Goal: Task Accomplishment & Management: Use online tool/utility

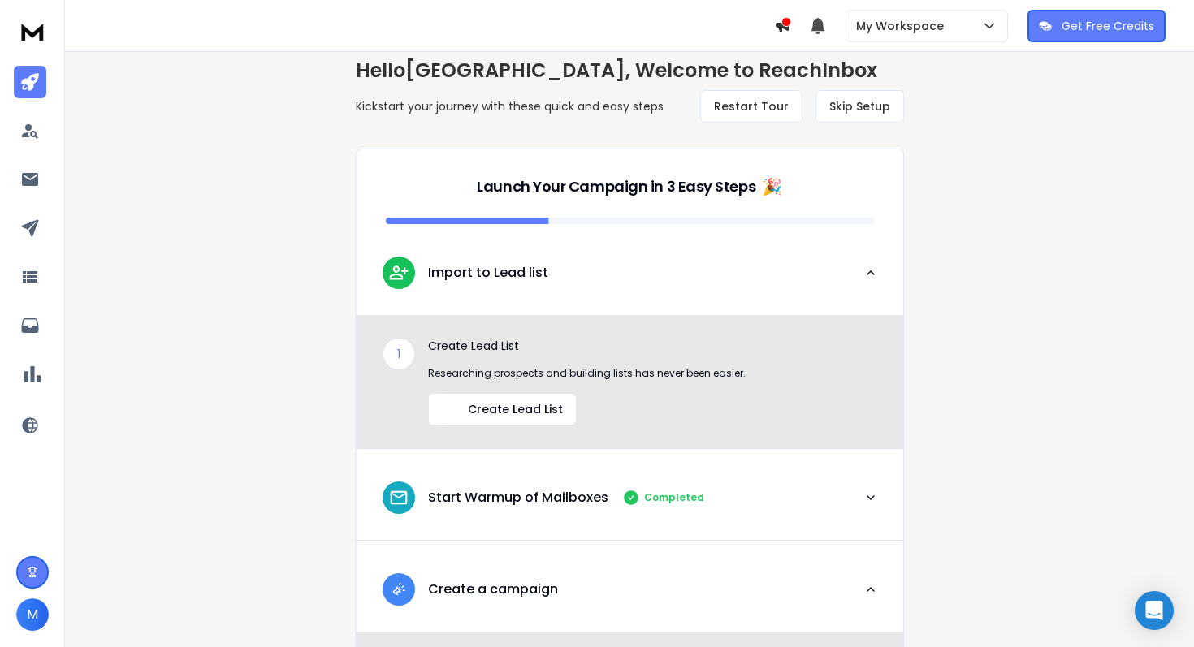
scroll to position [42, 0]
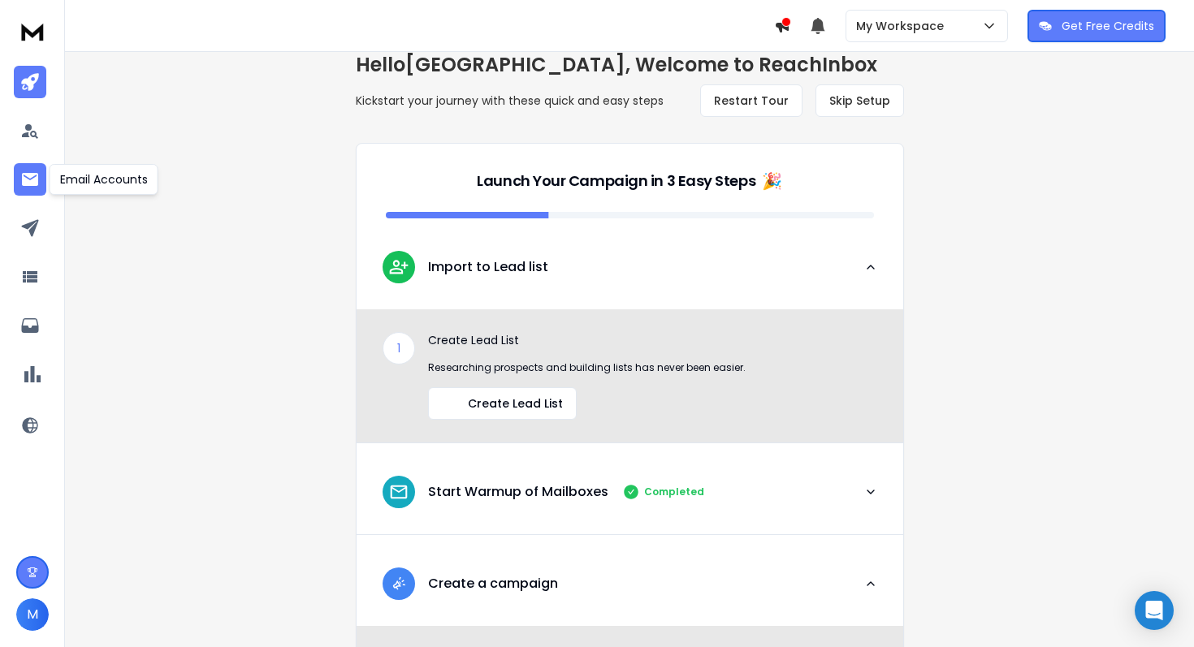
click at [37, 175] on icon at bounding box center [30, 179] width 16 height 13
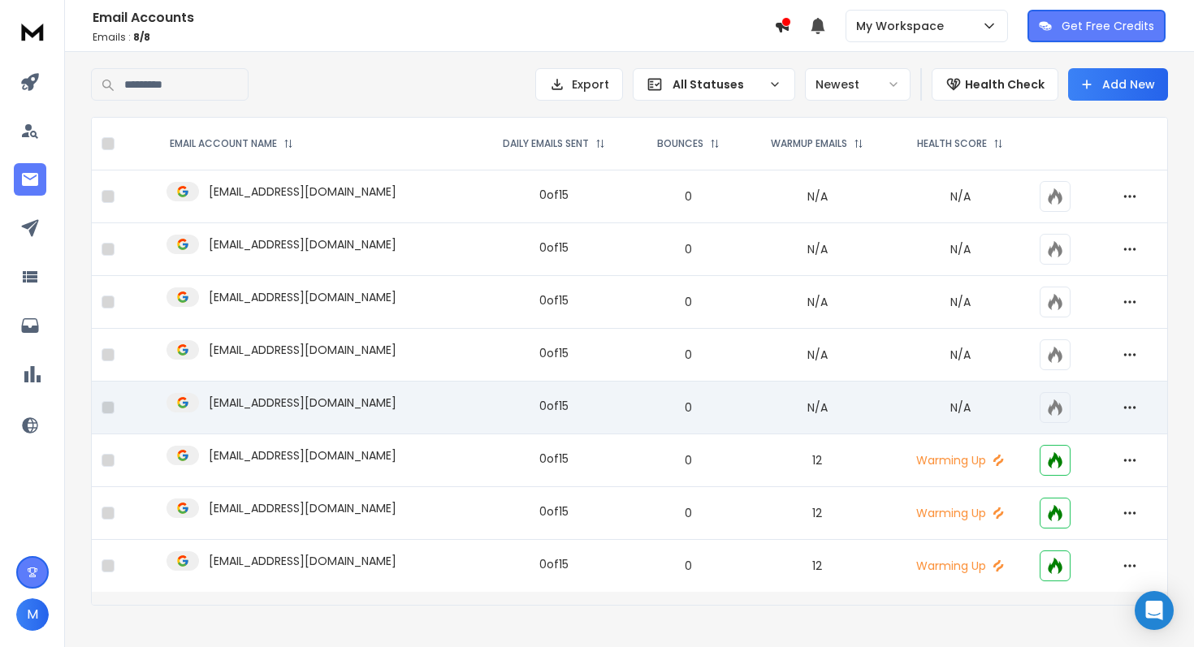
click at [1071, 400] on div at bounding box center [1055, 407] width 31 height 31
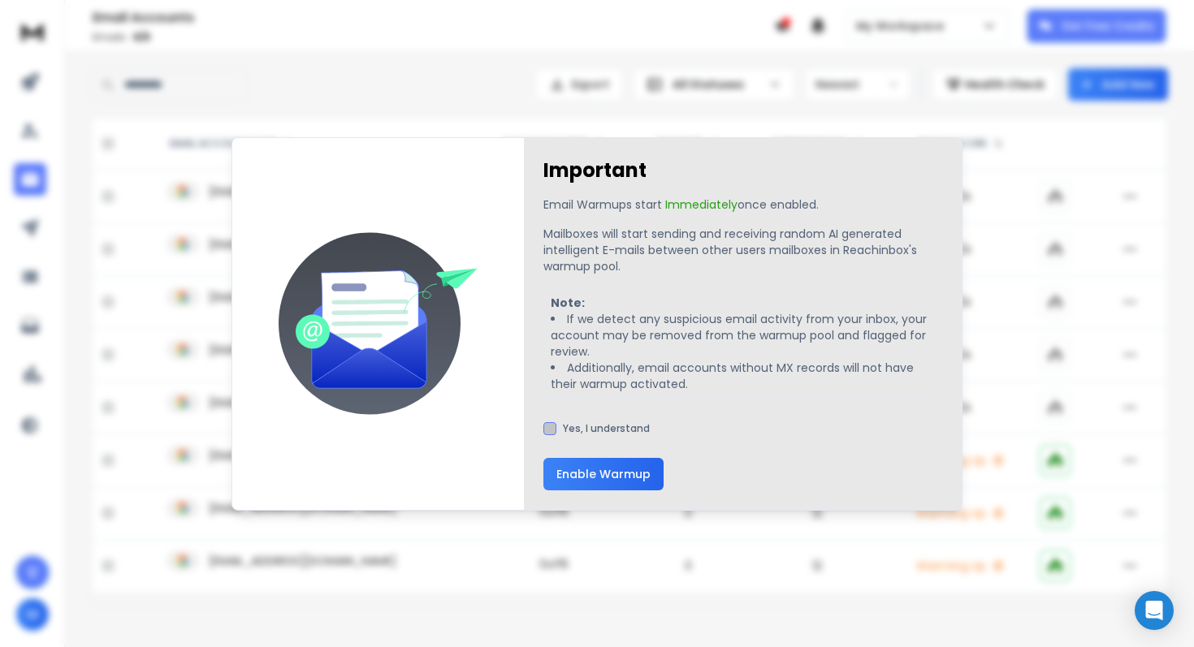
click at [549, 421] on div "Yes, I understand" at bounding box center [596, 429] width 106 height 32
click at [552, 426] on button "Yes, I understand" at bounding box center [549, 428] width 13 height 13
click at [574, 478] on button "Enable Warmup" at bounding box center [603, 474] width 120 height 32
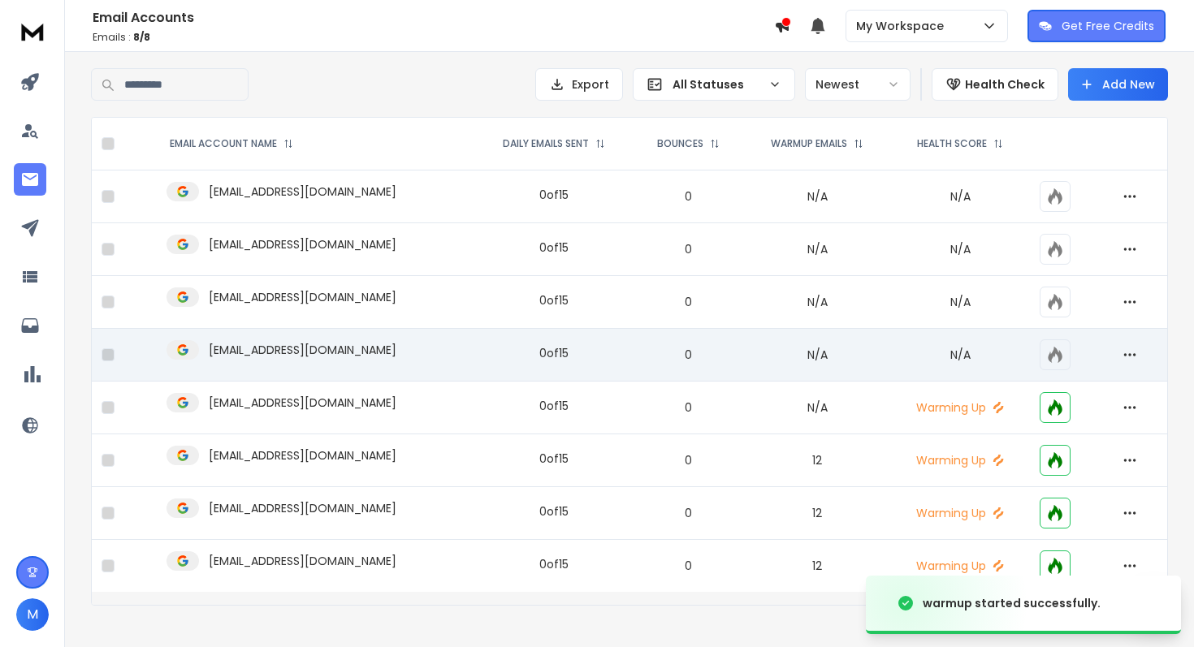
click at [104, 353] on button "button" at bounding box center [108, 354] width 13 height 13
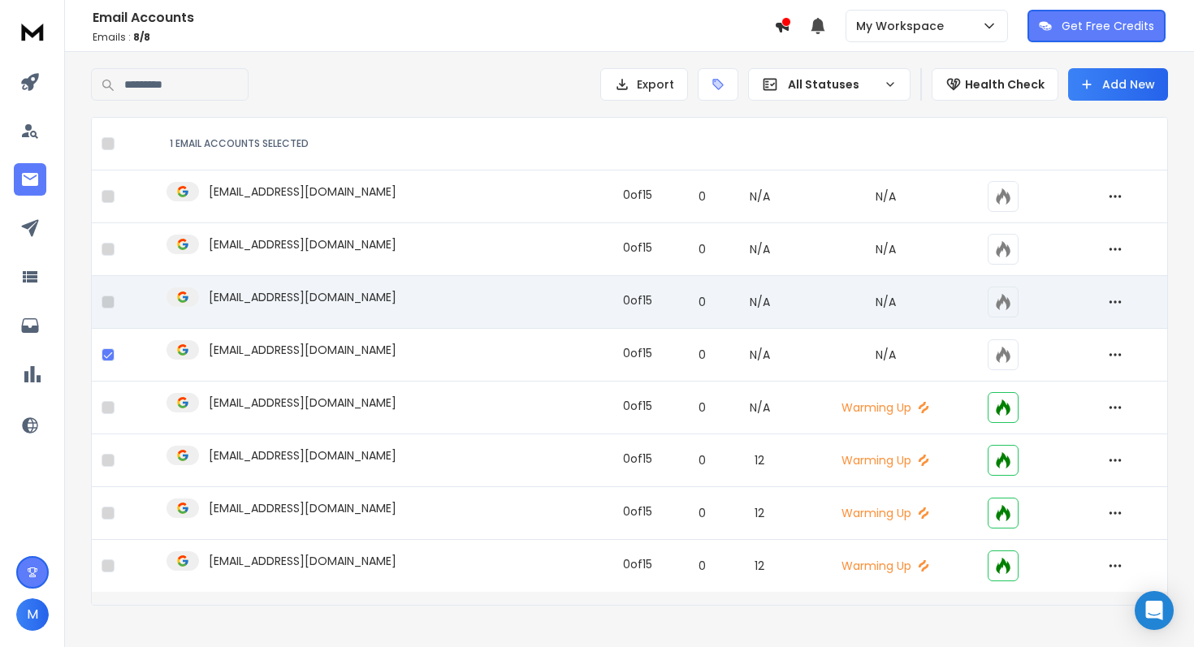
click at [106, 306] on button "button" at bounding box center [108, 302] width 13 height 13
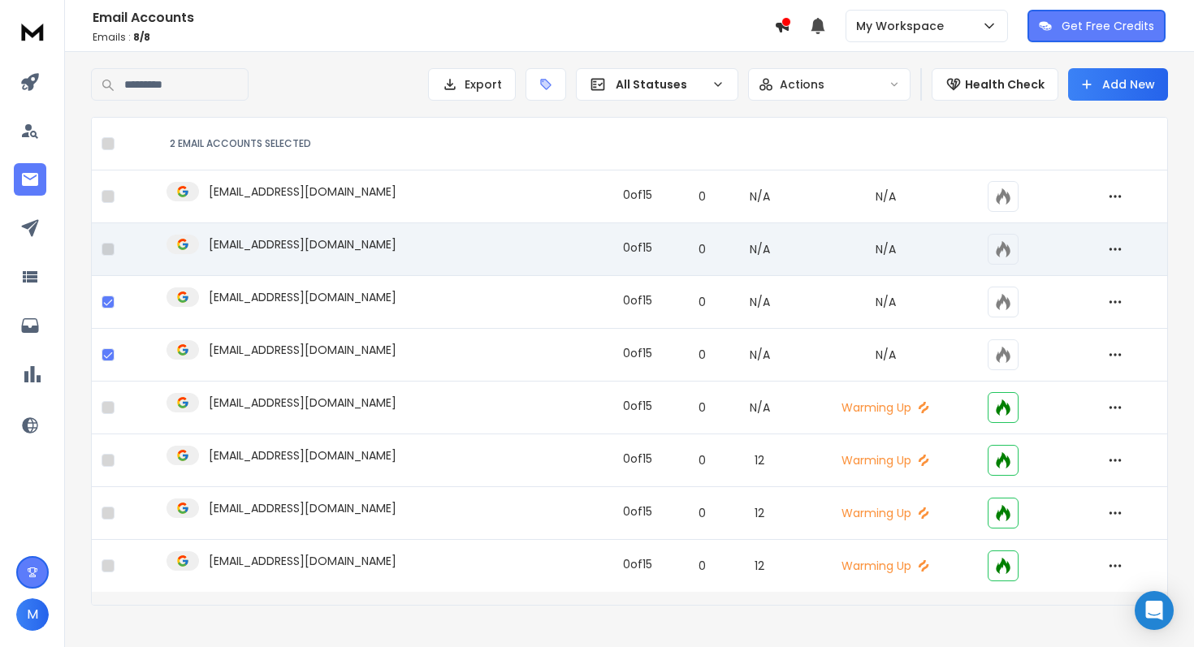
click at [109, 249] on button "button" at bounding box center [108, 249] width 13 height 13
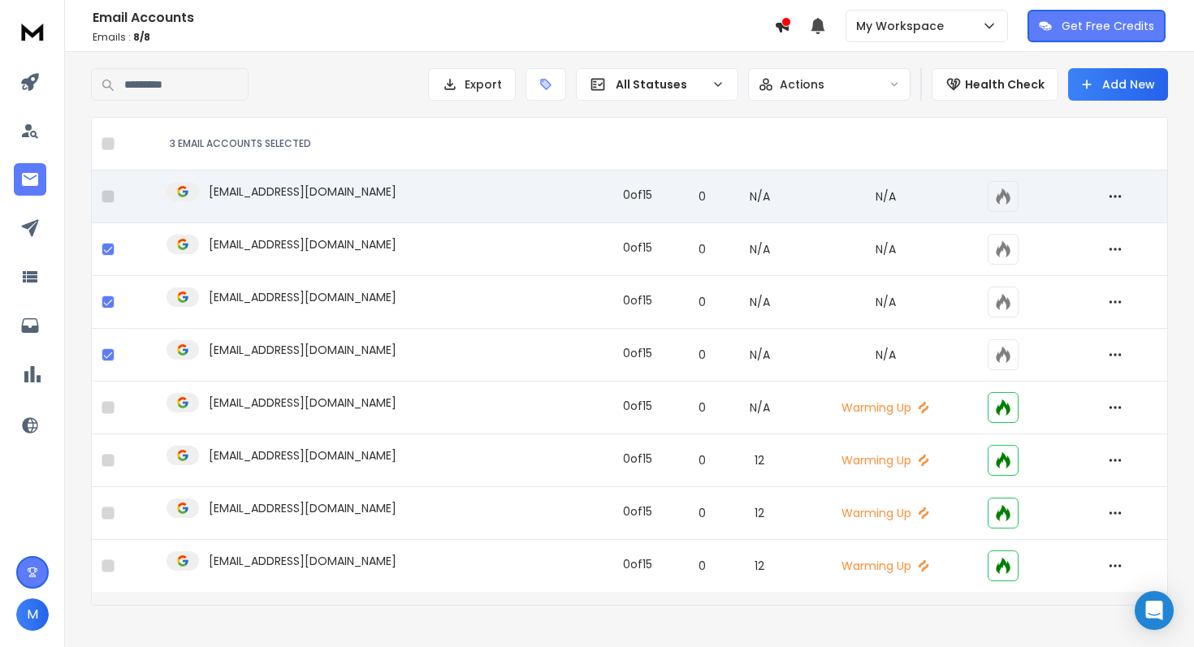
click at [110, 199] on button "button" at bounding box center [108, 196] width 13 height 13
click at [1010, 201] on icon at bounding box center [1003, 196] width 14 height 16
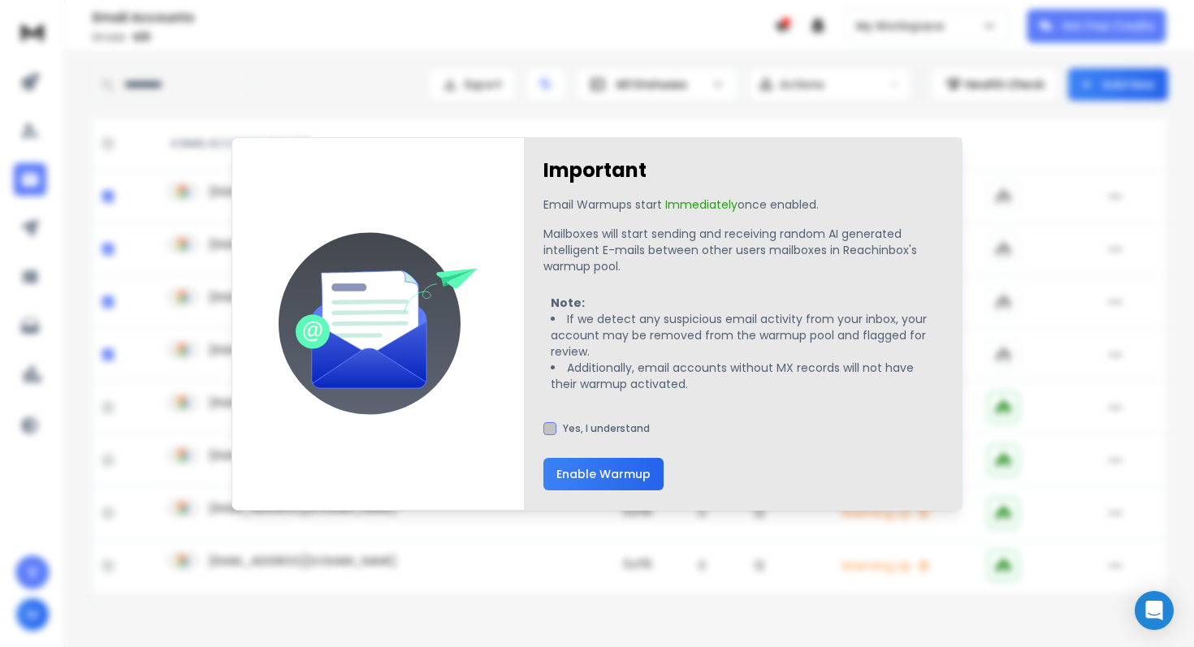
click at [550, 431] on button "Yes, I understand" at bounding box center [549, 428] width 13 height 13
click at [593, 472] on button "Enable Warmup" at bounding box center [603, 474] width 120 height 32
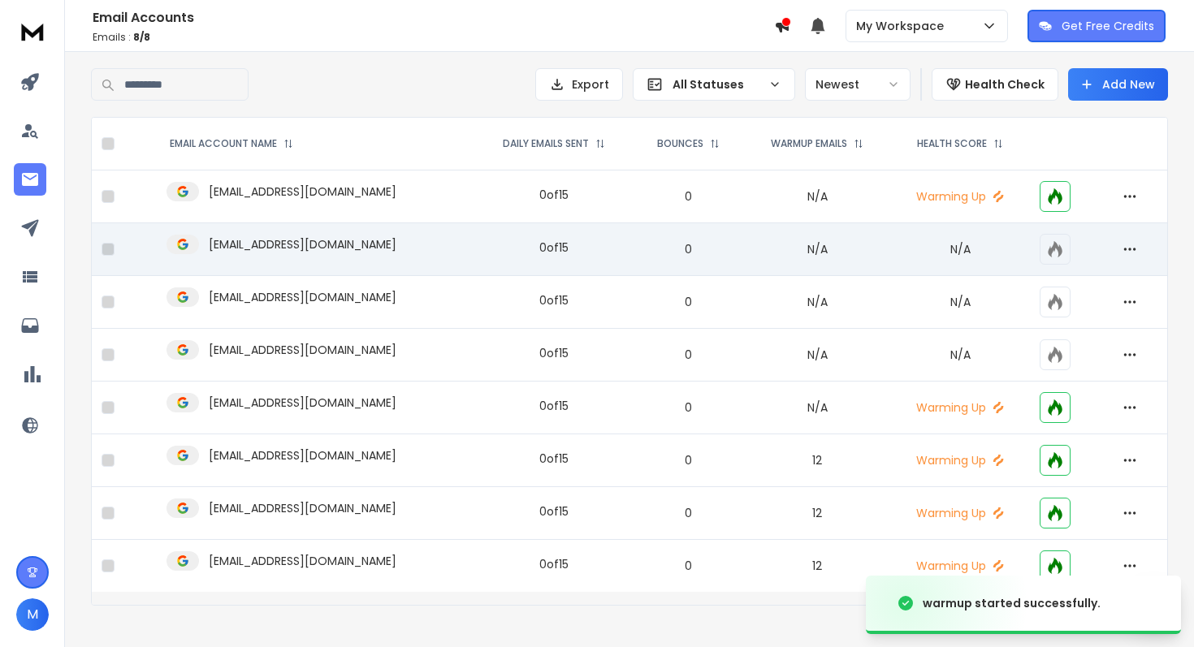
click at [1071, 244] on div at bounding box center [1055, 249] width 31 height 31
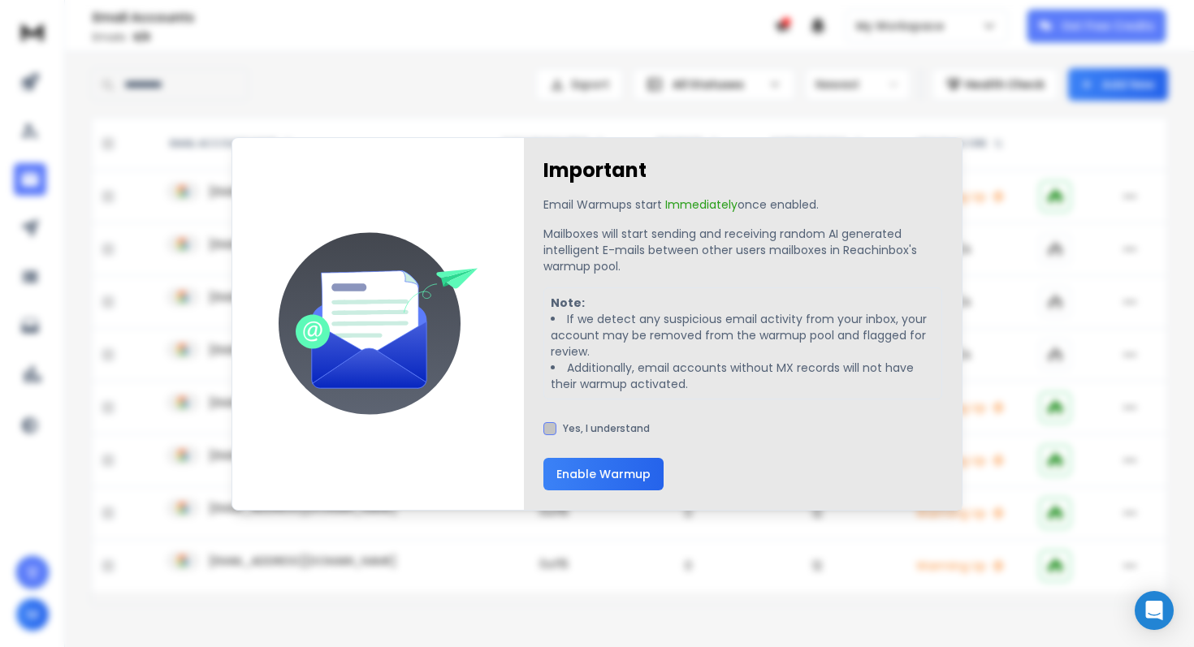
click at [552, 429] on button "Yes, I understand" at bounding box center [549, 428] width 13 height 13
click at [592, 474] on button "Enable Warmup" at bounding box center [603, 474] width 120 height 32
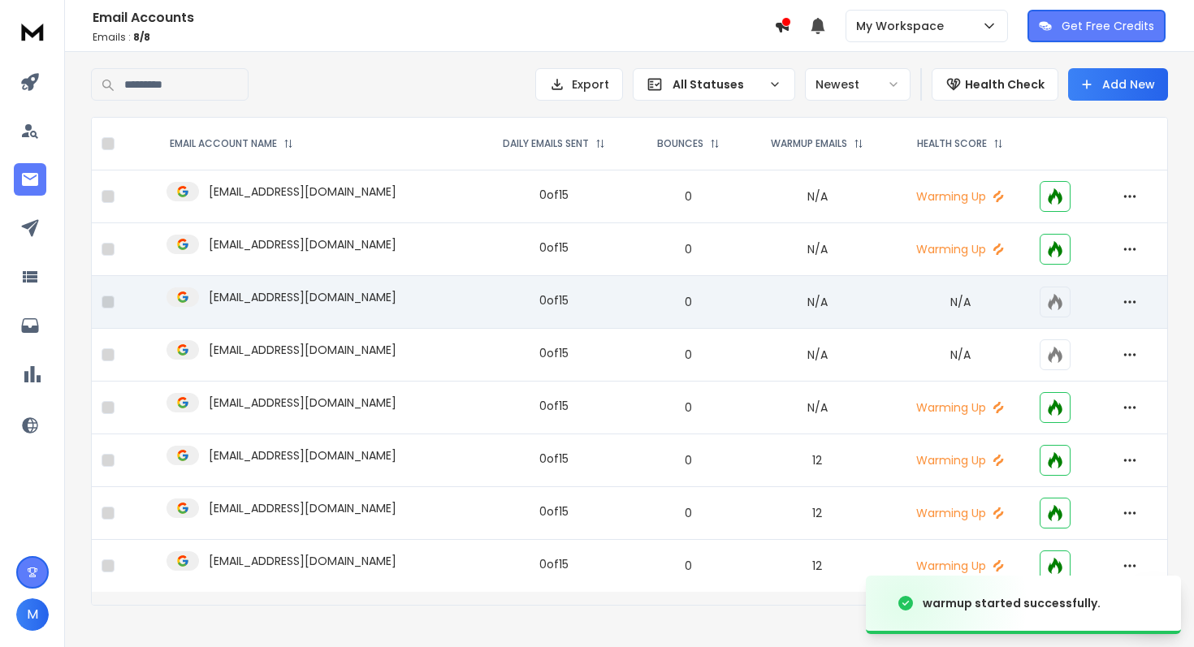
click at [1063, 301] on icon at bounding box center [1055, 302] width 16 height 16
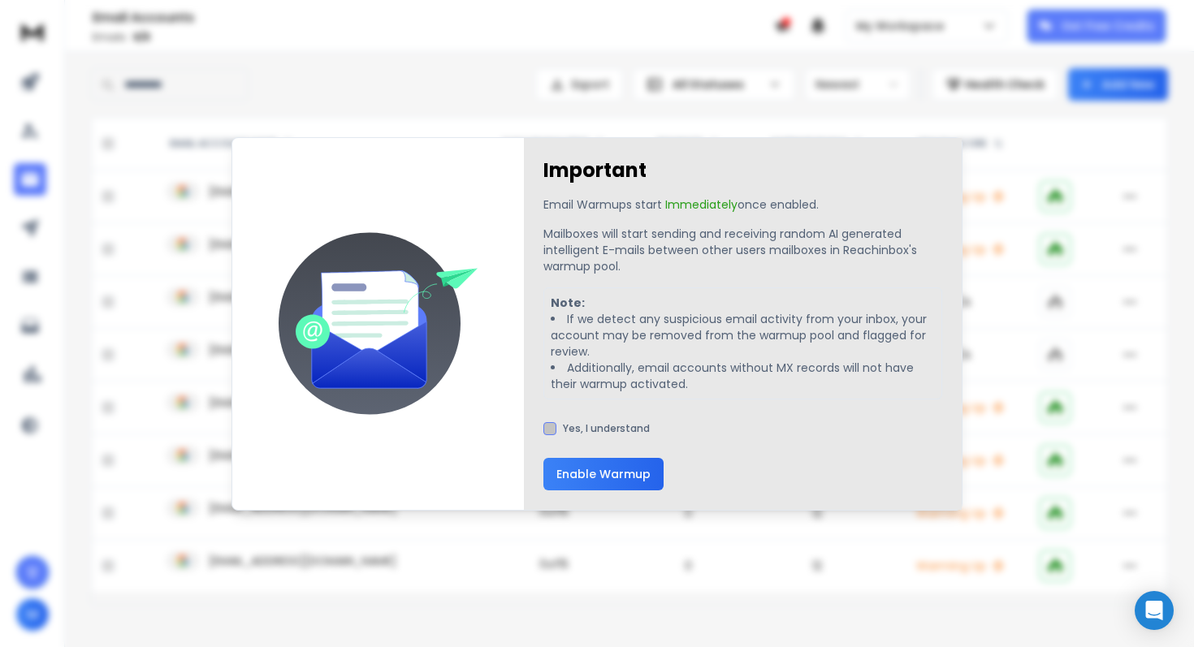
click at [554, 428] on button "Yes, I understand" at bounding box center [549, 428] width 13 height 13
click at [603, 470] on button "Enable Warmup" at bounding box center [603, 474] width 120 height 32
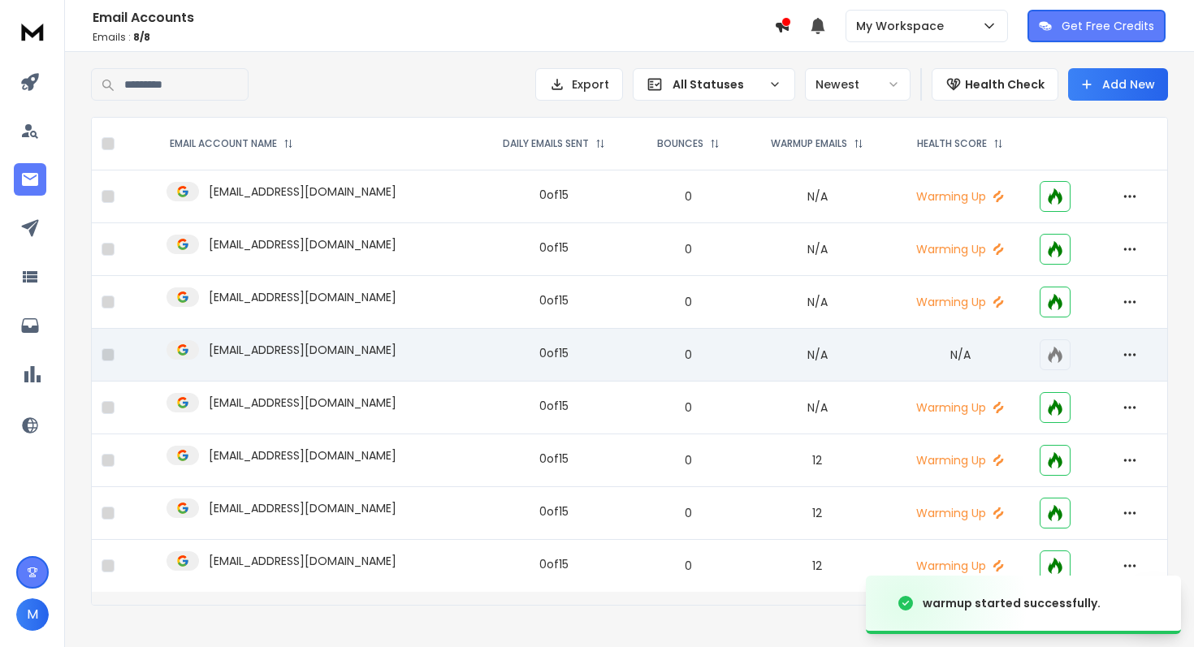
click at [1069, 359] on div at bounding box center [1055, 355] width 31 height 31
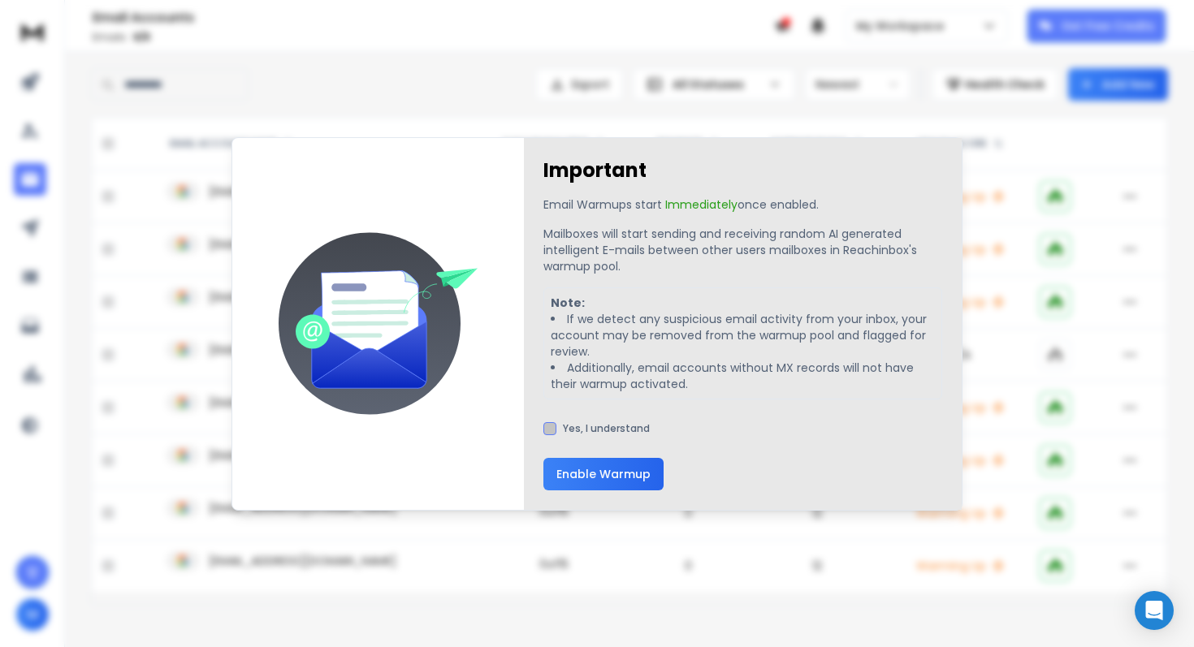
click at [555, 425] on button "Yes, I understand" at bounding box center [549, 428] width 13 height 13
click at [603, 469] on button "Enable Warmup" at bounding box center [603, 474] width 120 height 32
